Goal: Task Accomplishment & Management: Manage account settings

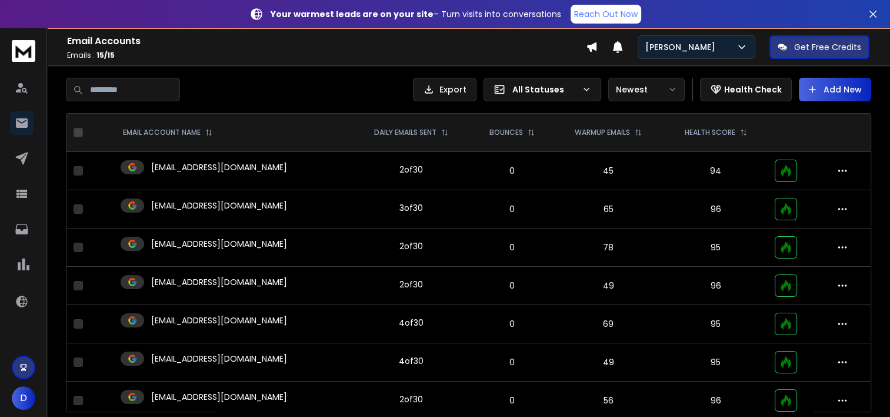
click at [703, 42] on p "Ryan Jensen" at bounding box center [683, 47] width 75 height 12
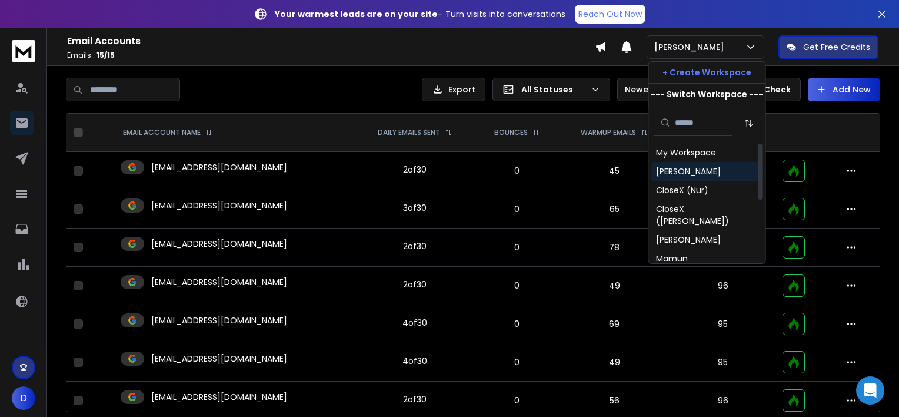
click at [713, 168] on div "[PERSON_NAME]" at bounding box center [688, 171] width 65 height 12
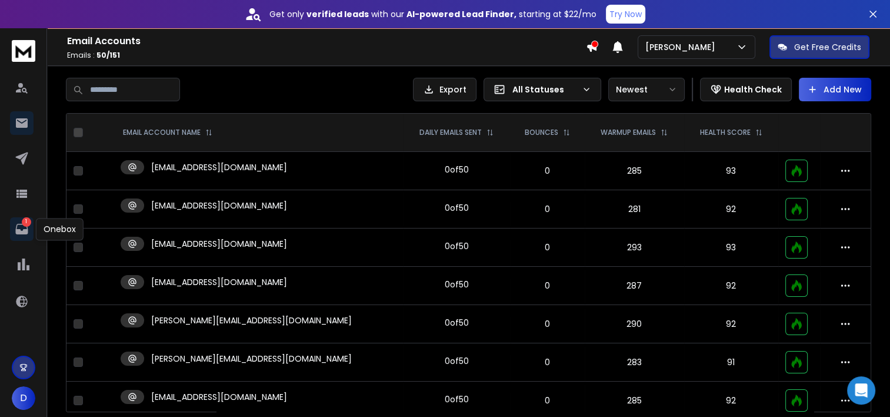
click at [19, 228] on icon at bounding box center [22, 229] width 14 height 14
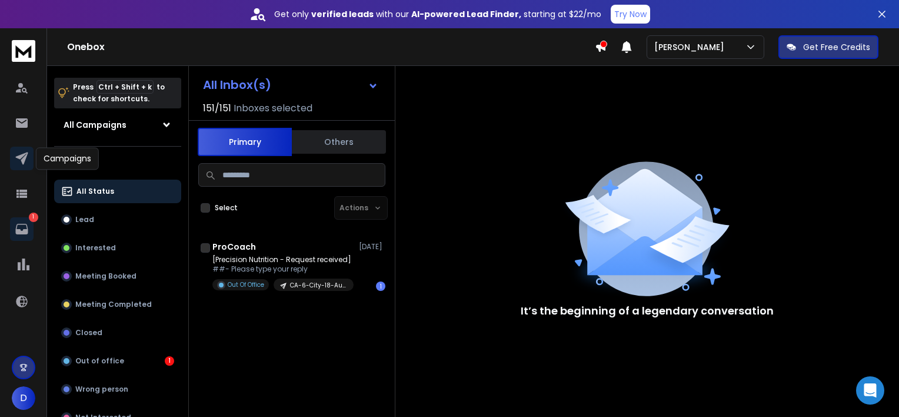
click at [26, 154] on icon at bounding box center [21, 158] width 12 height 12
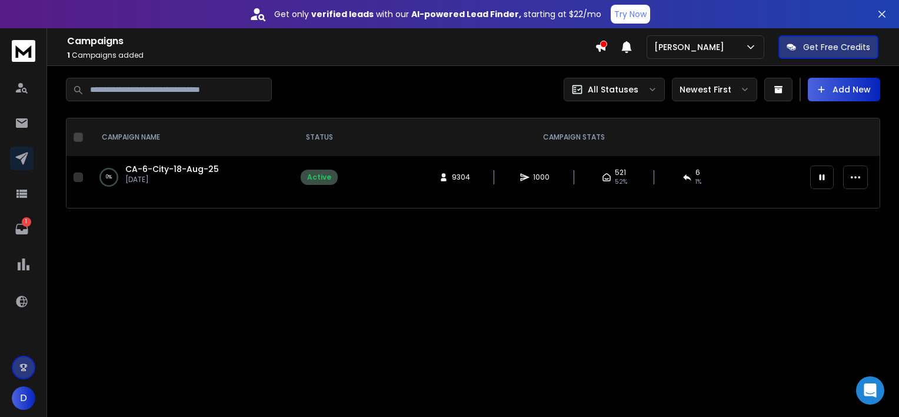
click at [168, 171] on span "CA-6-City-18-Aug-25" at bounding box center [172, 169] width 94 height 12
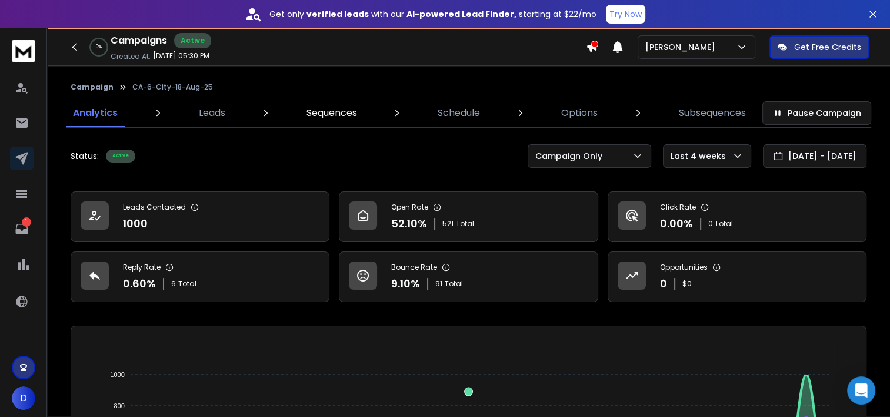
click at [339, 111] on p "Sequences" at bounding box center [332, 113] width 51 height 14
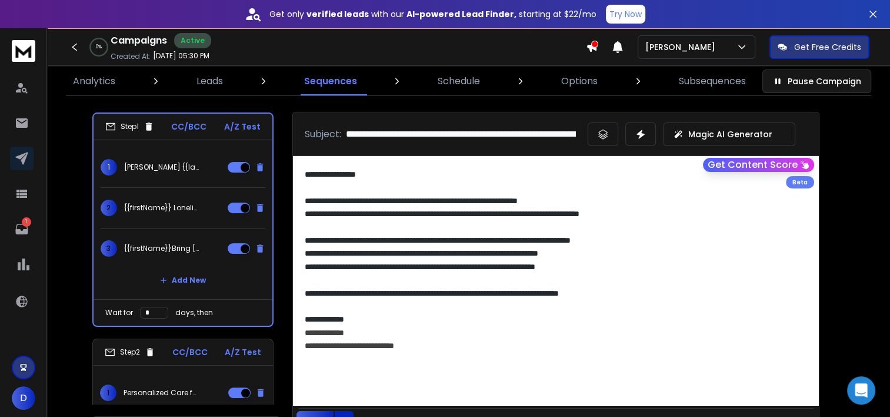
scroll to position [59, 0]
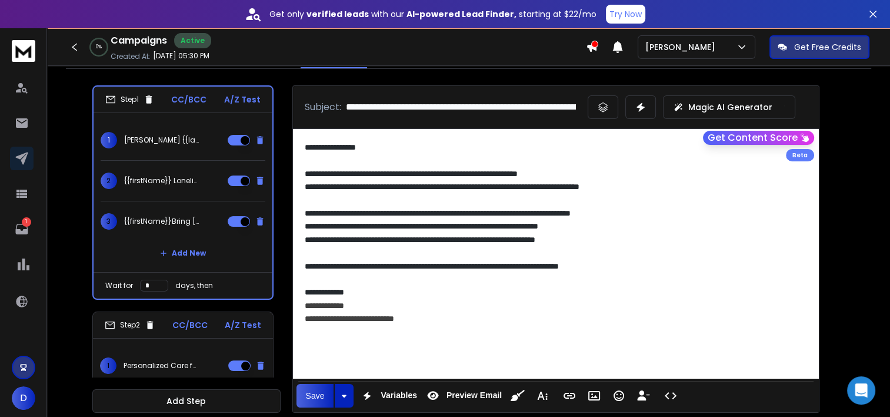
click at [148, 173] on div "2 {{firstName}} Loneliness Shouldn’t Be Part of Aging, We Can Help!" at bounding box center [150, 180] width 99 height 16
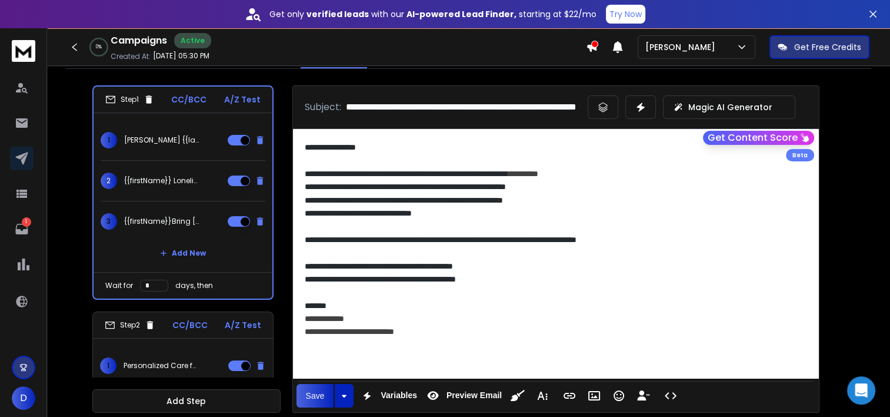
click at [147, 214] on div "3 {{firstName}}Bring [PERSON_NAME] Aged Person to Their Days with Angels My Way…" at bounding box center [150, 221] width 99 height 16
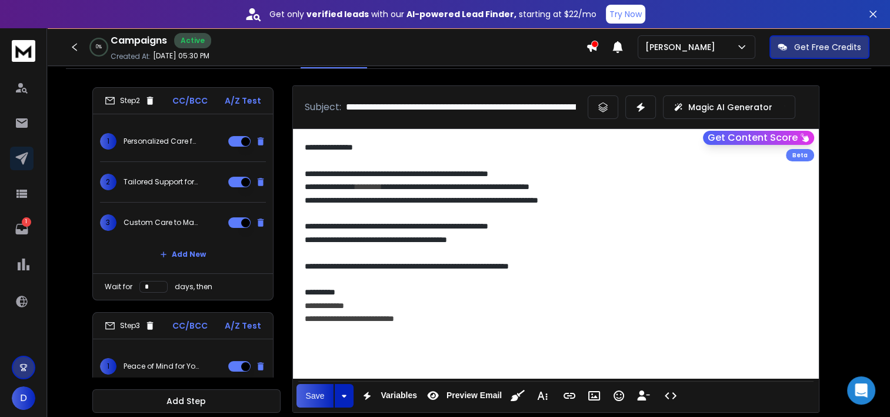
scroll to position [235, 0]
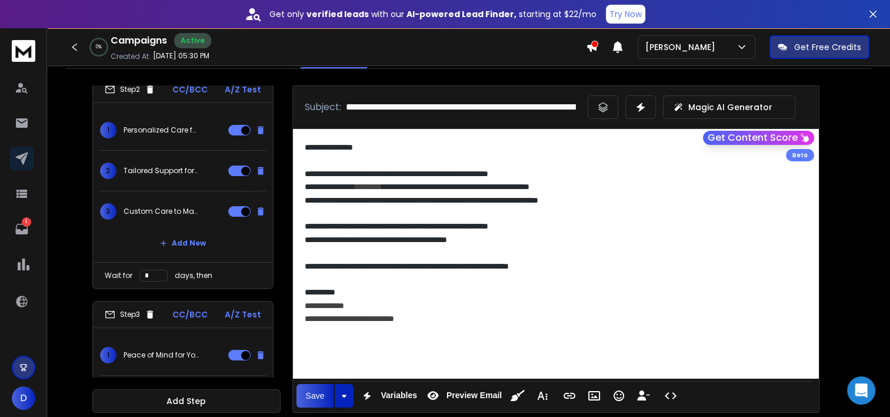
click at [159, 132] on p "Personalized Care for Your Loved One – Angels My Way" at bounding box center [161, 129] width 75 height 9
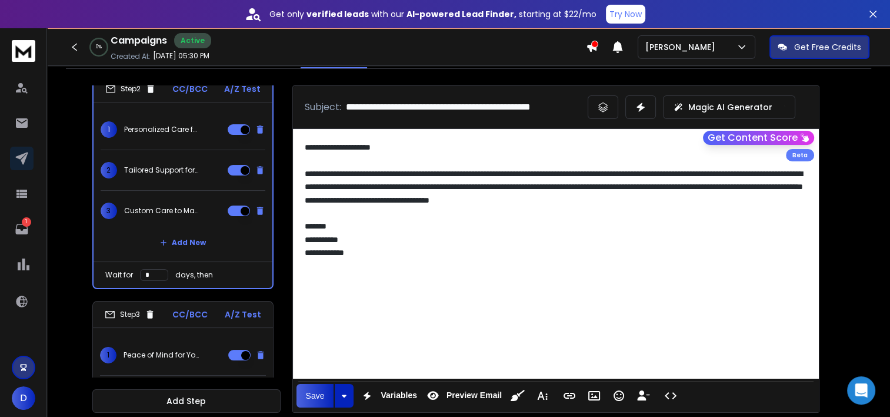
click at [154, 172] on p "Tailored Support for Their Daily Needs – Let Us Help" at bounding box center [161, 169] width 75 height 9
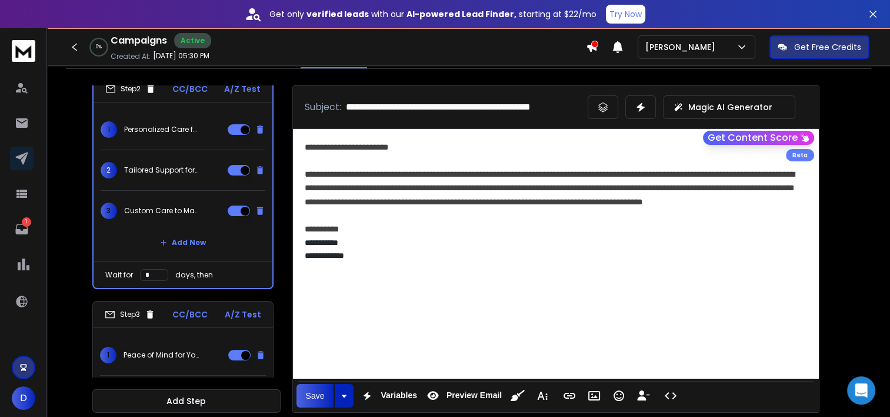
click at [161, 206] on p "Custom Care to Make Their Days Easier – Angels My Way" at bounding box center [161, 210] width 75 height 9
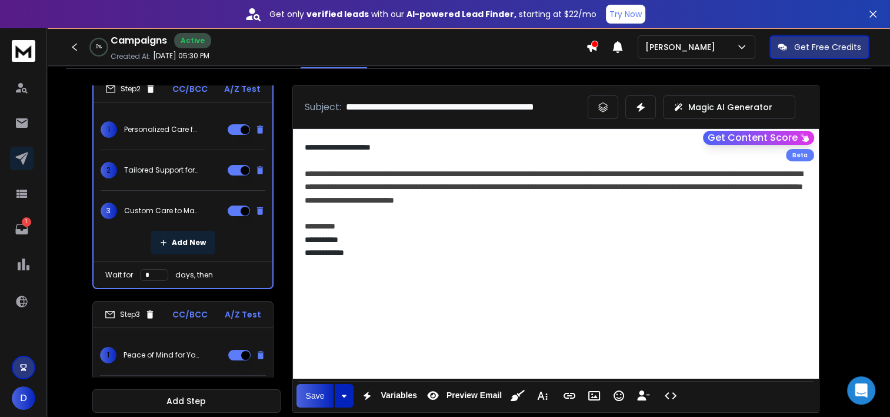
scroll to position [343, 0]
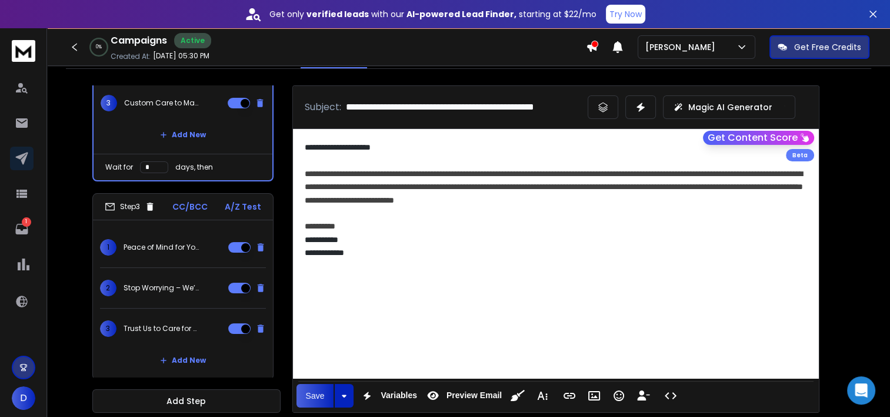
click at [140, 239] on div "1 Peace of Mind for Your Family – Angels My Way" at bounding box center [149, 247] width 99 height 16
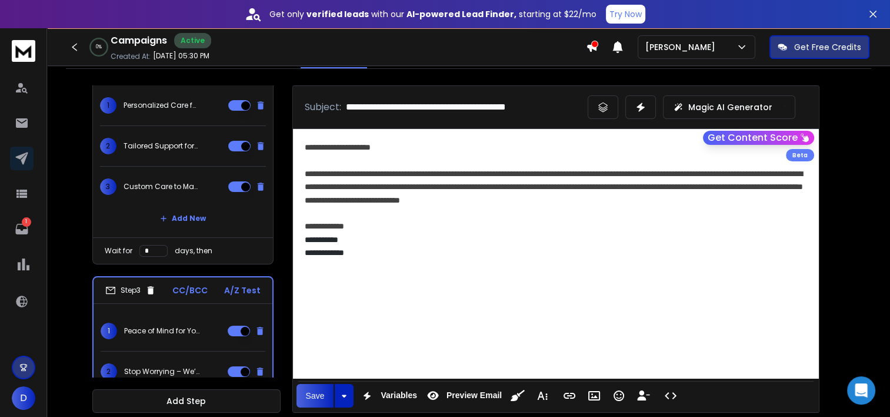
scroll to position [108, 0]
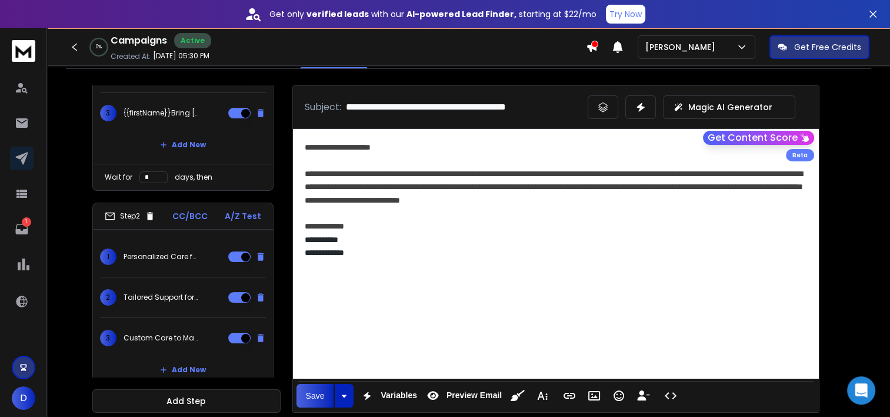
click at [141, 265] on div "1 Personalized Care for Your Loved One – Angels My Way" at bounding box center [183, 257] width 166 height 41
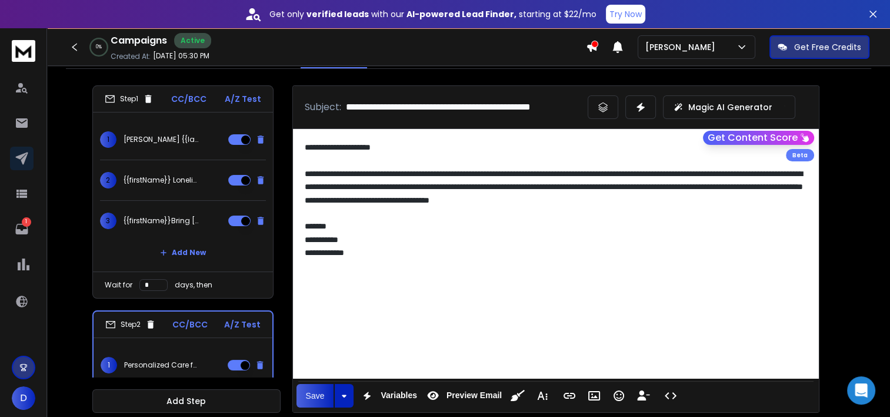
scroll to position [0, 0]
click at [160, 226] on div "3 {{firstName}}Bring [PERSON_NAME] Aged Person to Their Days with Angels My Way…" at bounding box center [149, 220] width 99 height 16
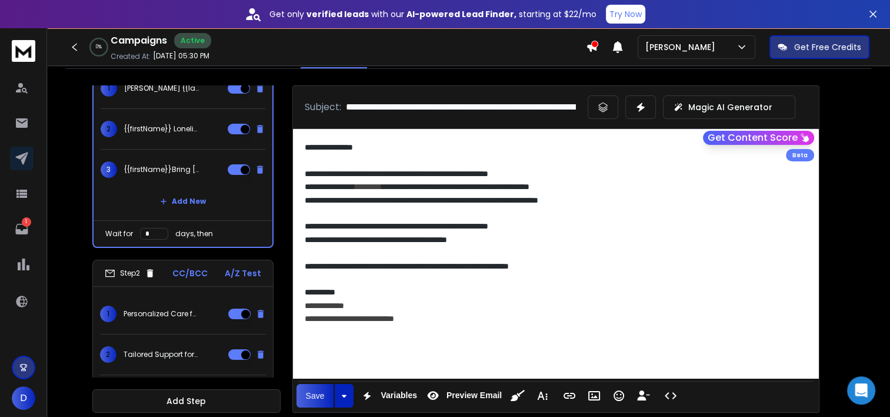
scroll to position [118, 0]
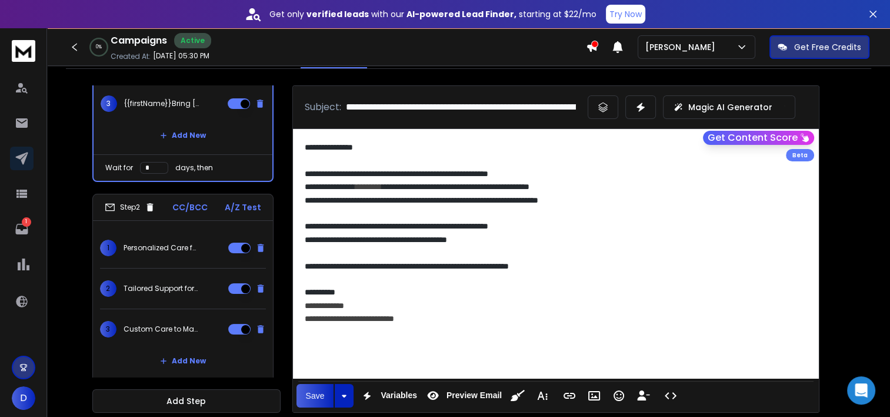
click at [171, 243] on p "Personalized Care for Your Loved One – Angels My Way" at bounding box center [161, 247] width 75 height 9
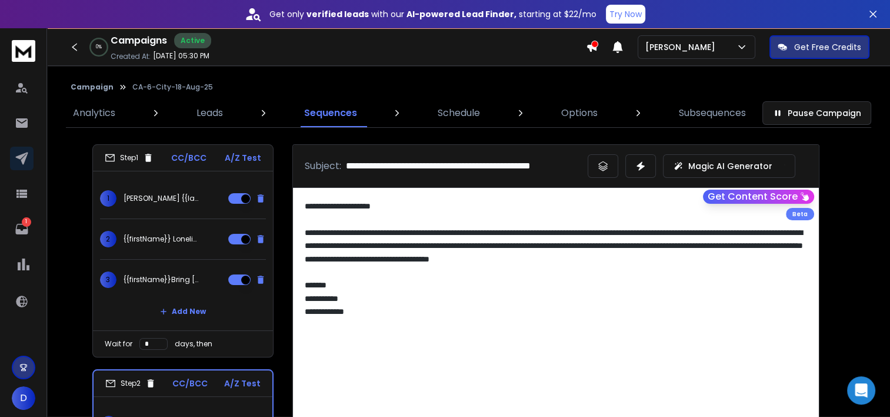
scroll to position [0, 0]
click at [164, 190] on div "1 Hay {{lastName}} A Friend for Your Loved One – Discover in your {{City}}" at bounding box center [149, 198] width 99 height 16
type input "**********"
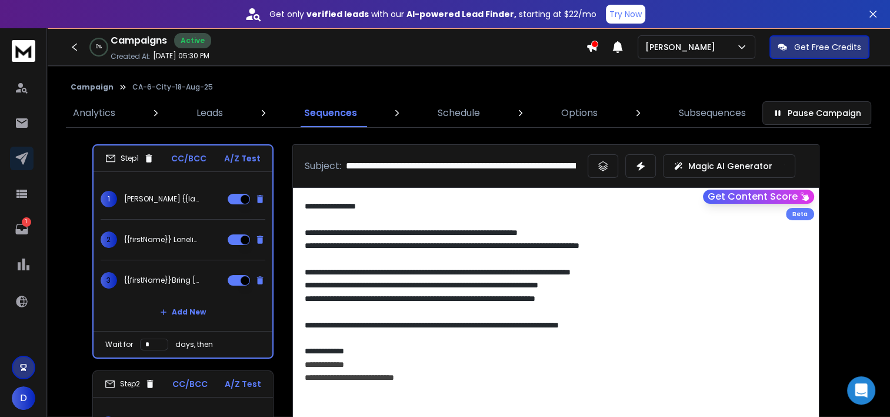
click at [472, 313] on div at bounding box center [556, 311] width 503 height 13
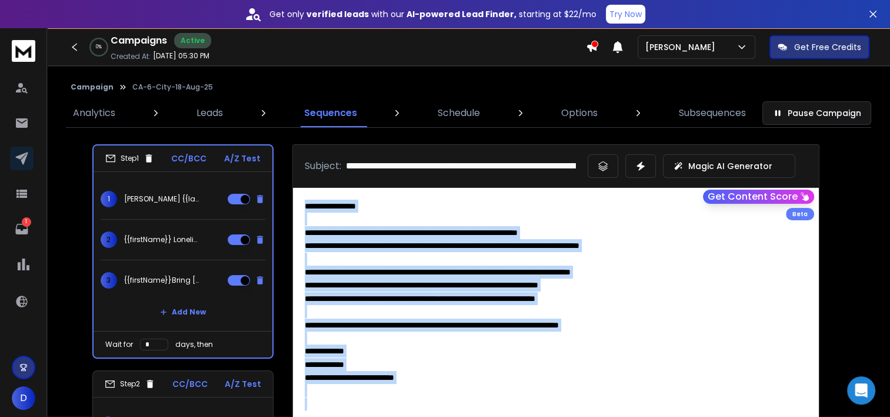
copy div "**********"
click at [585, 349] on div "**********" at bounding box center [556, 350] width 503 height 13
